Goal: Task Accomplishment & Management: Manage account settings

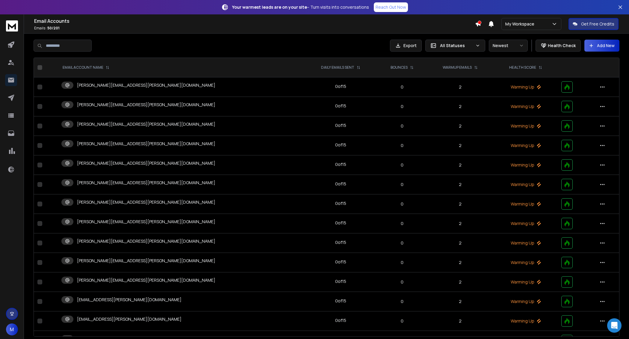
click at [19, 99] on div "M" at bounding box center [12, 177] width 24 height 327
click at [10, 99] on icon at bounding box center [10, 97] width 7 height 7
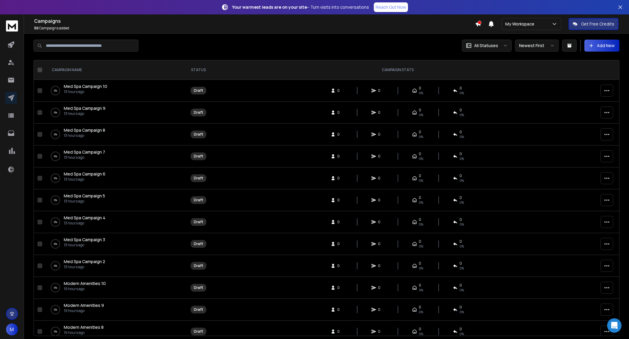
click at [92, 89] on link "Med Spa Campaign 10" at bounding box center [85, 86] width 43 height 6
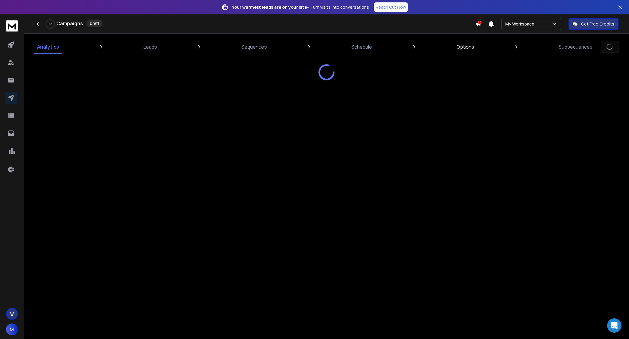
click at [468, 48] on p "Options" at bounding box center [466, 46] width 18 height 7
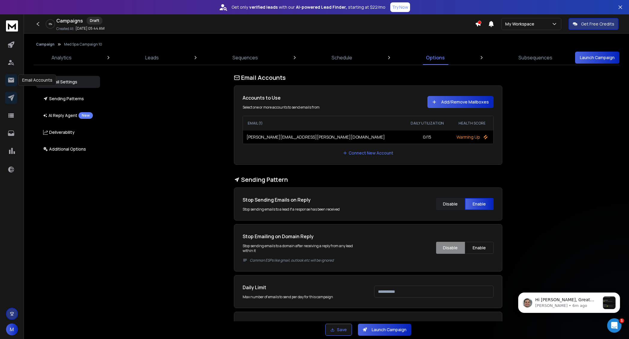
click at [12, 76] on icon at bounding box center [10, 79] width 7 height 7
